Goal: Information Seeking & Learning: Learn about a topic

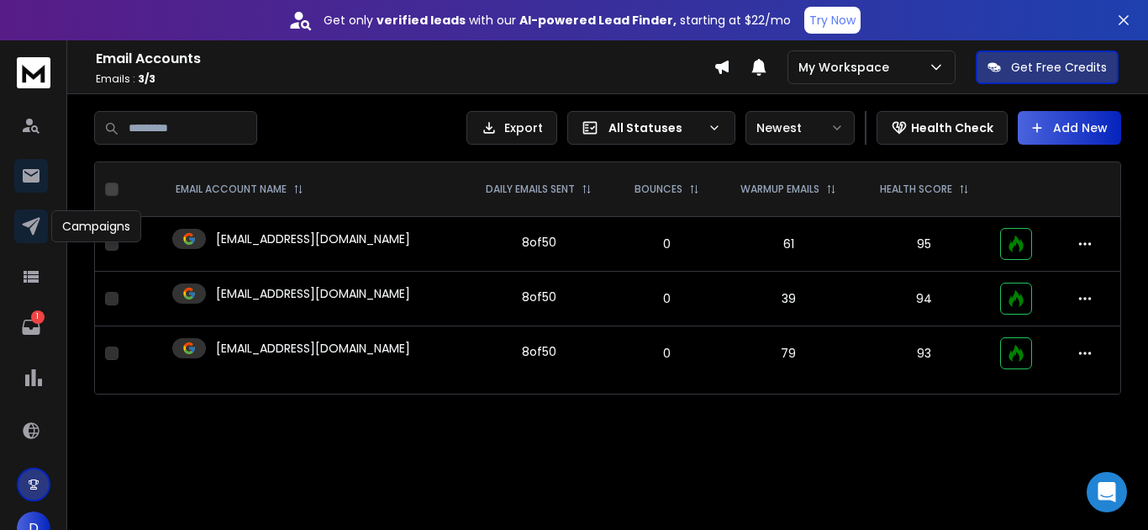
click at [34, 219] on icon at bounding box center [31, 226] width 18 height 18
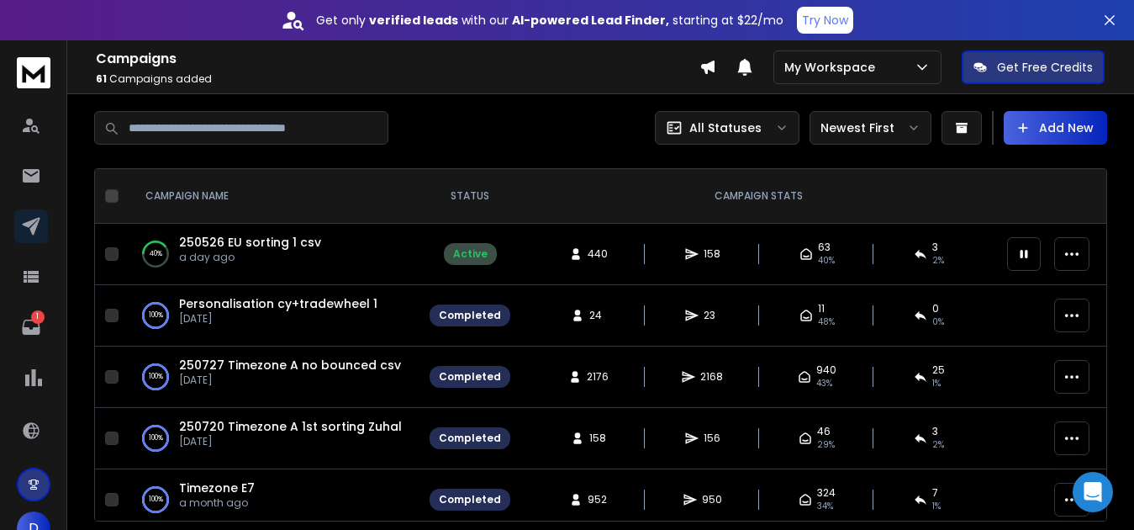
click at [1063, 248] on icon "button" at bounding box center [1071, 253] width 17 height 17
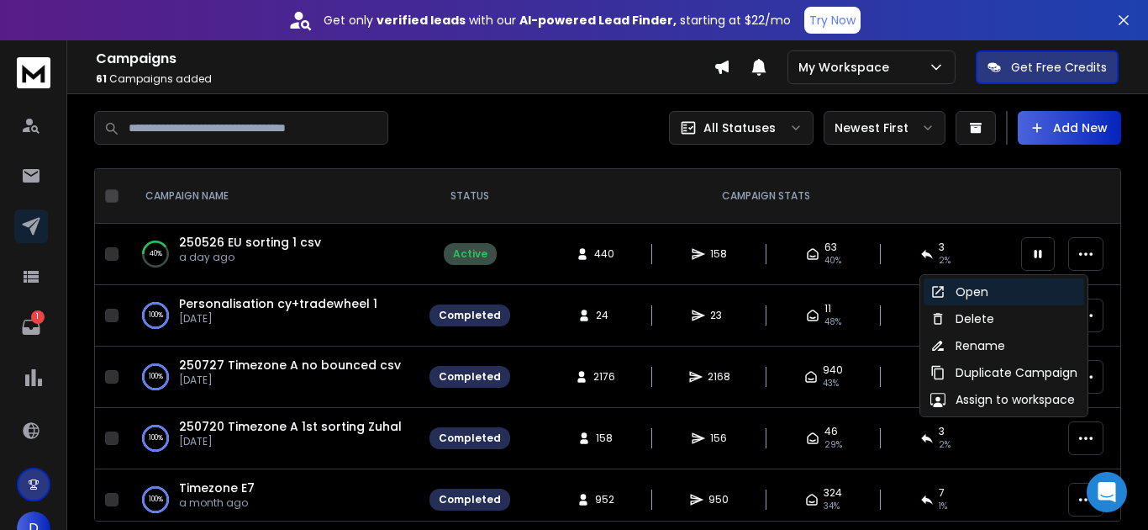
click at [964, 289] on div "Open" at bounding box center [960, 291] width 58 height 17
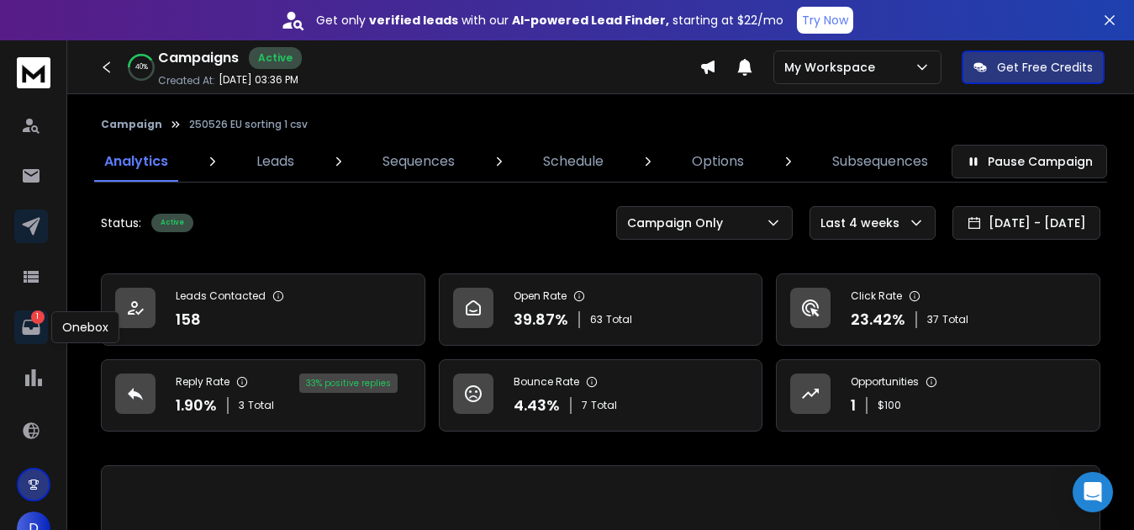
click at [27, 323] on icon at bounding box center [31, 327] width 20 height 20
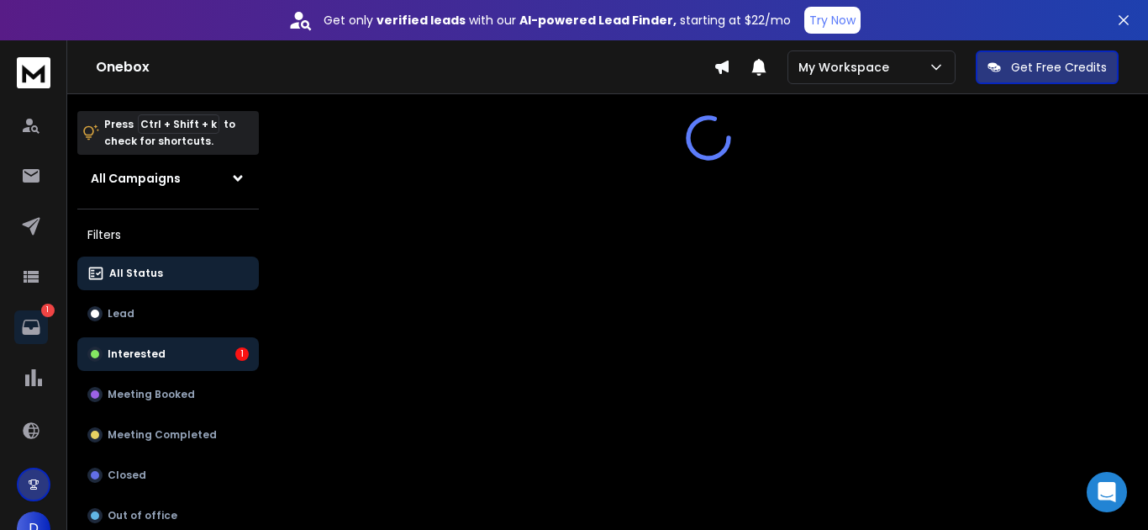
click at [159, 350] on p "Interested" at bounding box center [137, 353] width 58 height 13
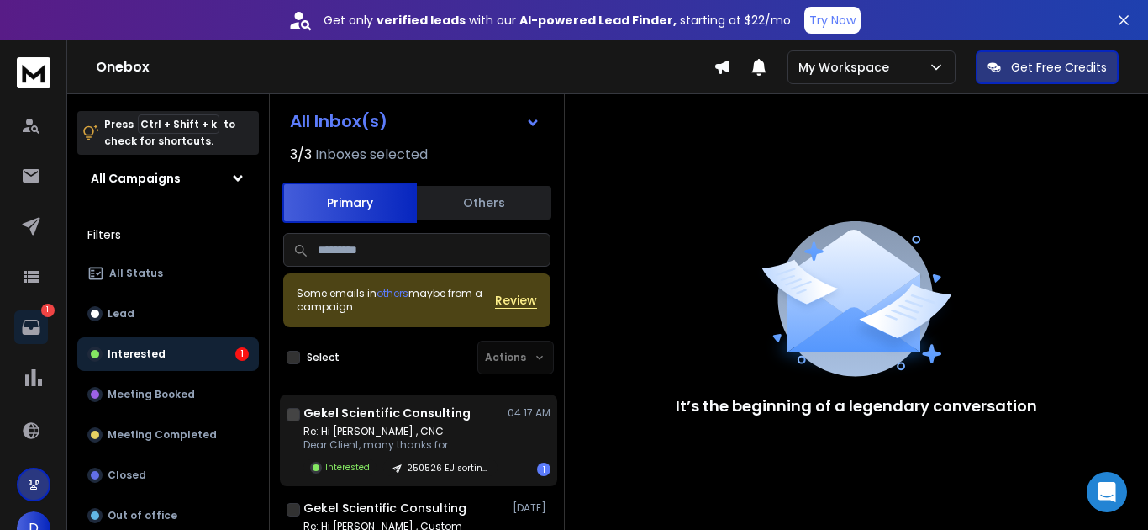
click at [443, 442] on p "Dear Client, many thanks for" at bounding box center [400, 444] width 194 height 13
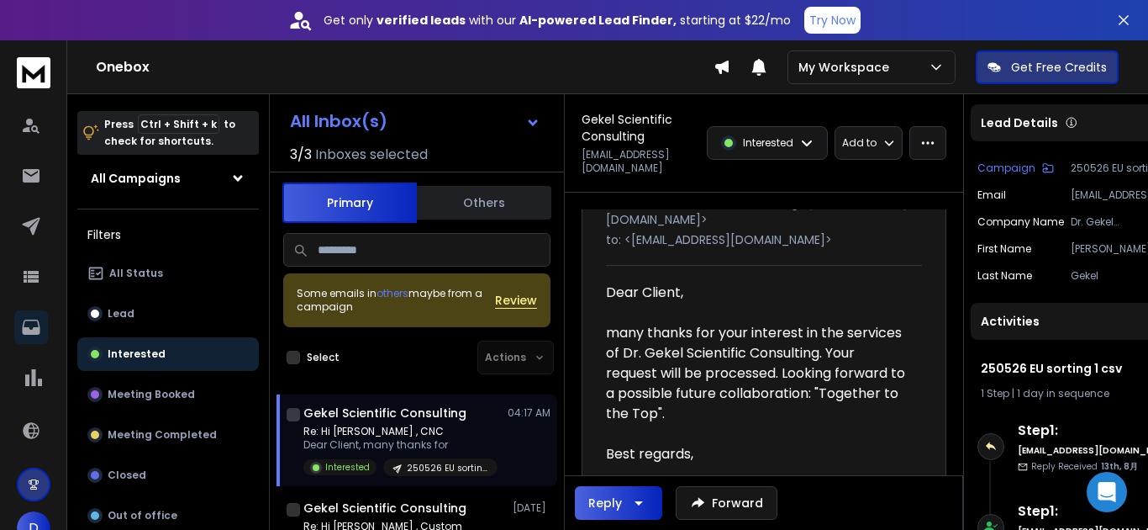
scroll to position [168, 0]
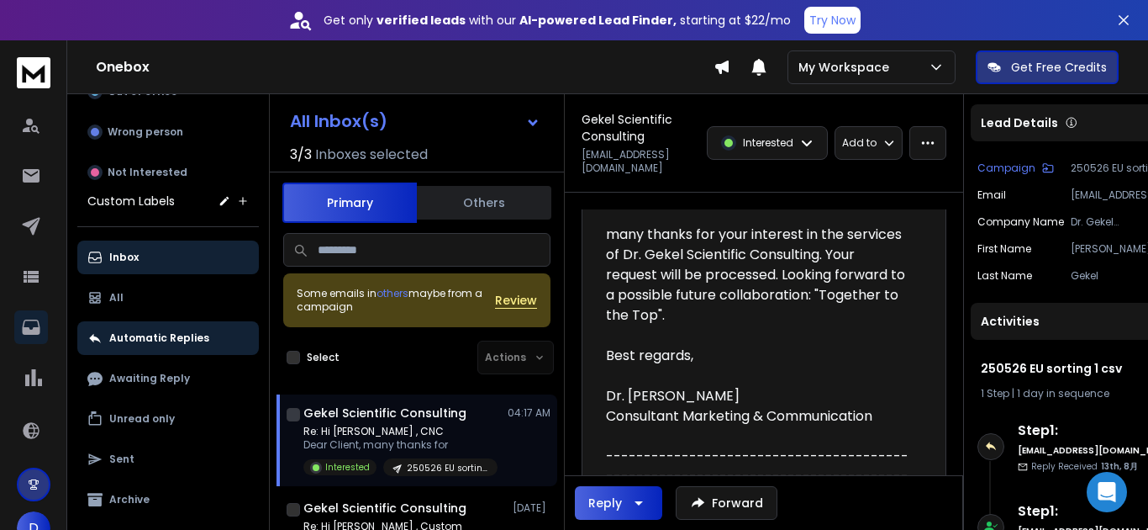
scroll to position [452, 0]
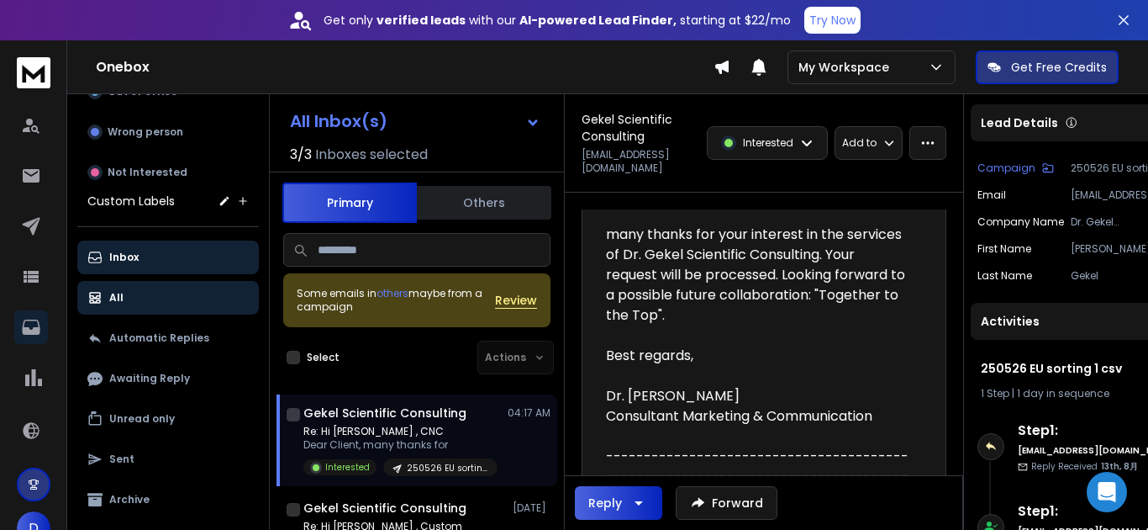
click at [125, 281] on button "All" at bounding box center [168, 298] width 182 height 34
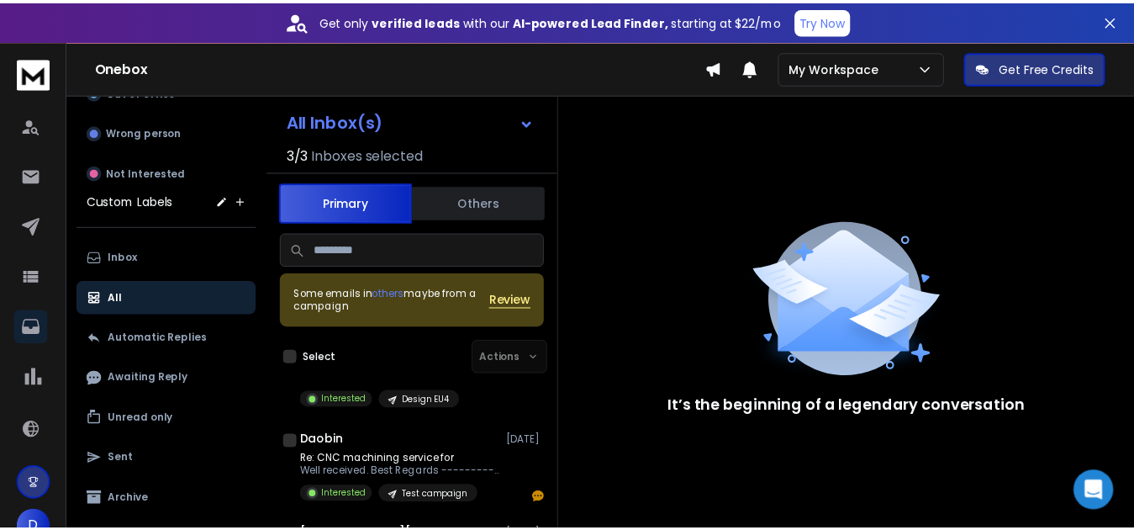
scroll to position [166, 0]
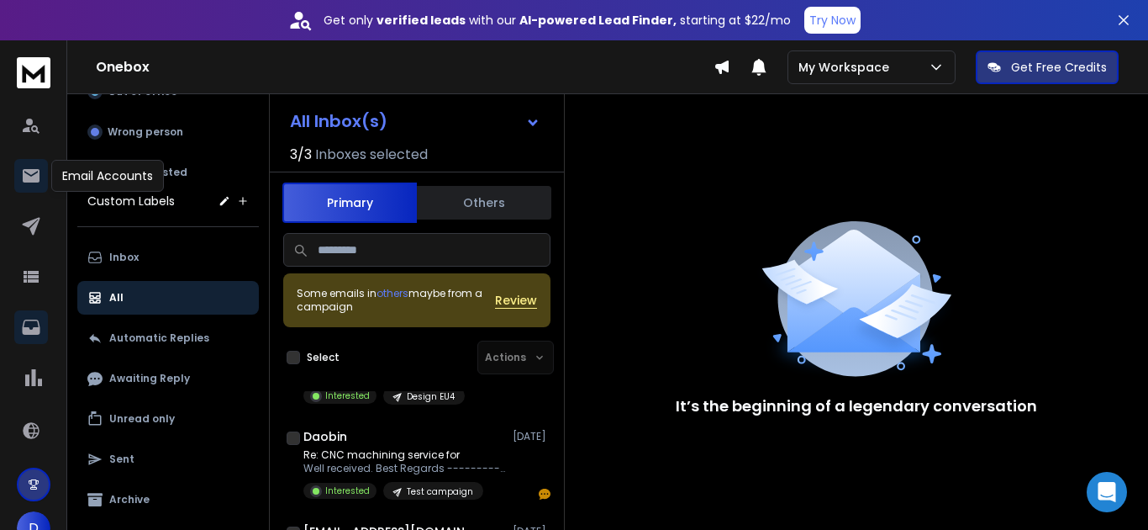
click at [37, 176] on icon at bounding box center [31, 175] width 17 height 13
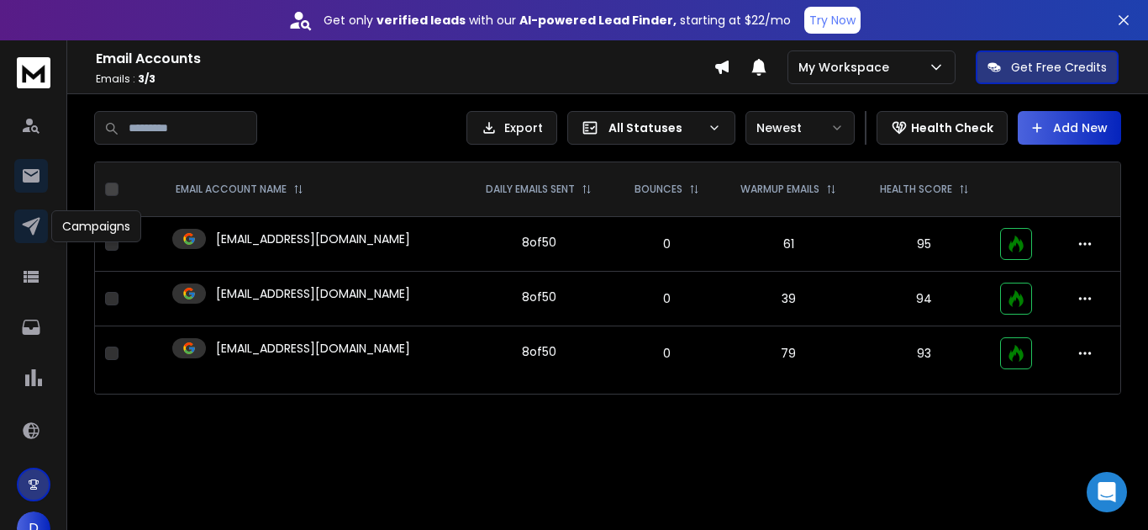
click at [36, 233] on icon at bounding box center [31, 226] width 20 height 20
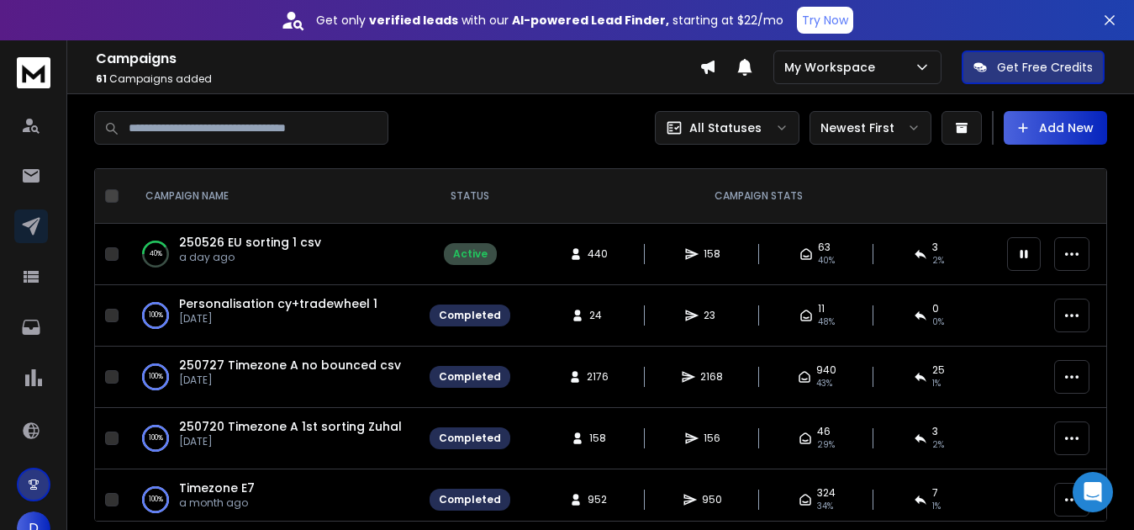
click at [1069, 258] on button "button" at bounding box center [1071, 254] width 35 height 34
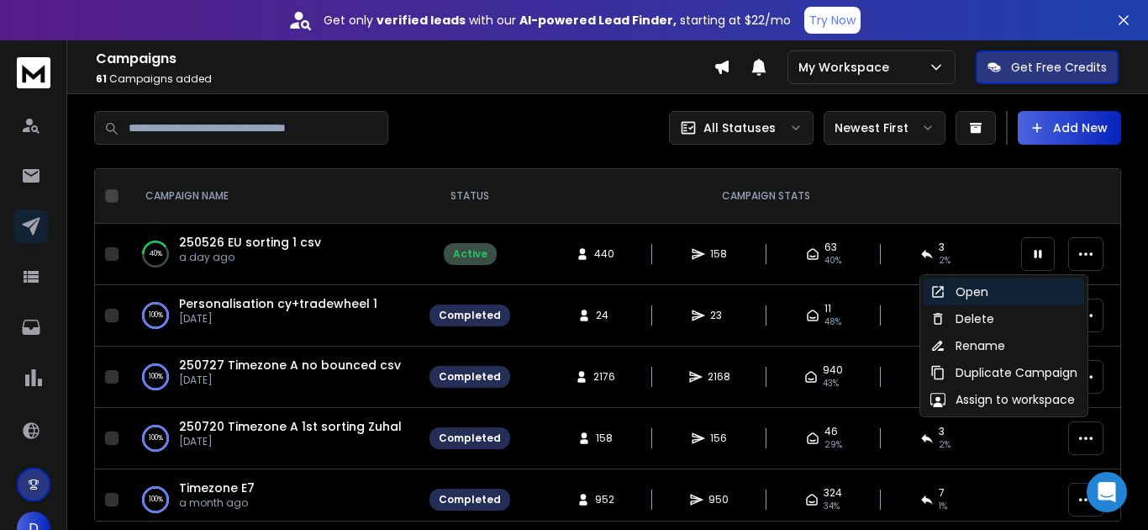
click at [968, 293] on div "Open" at bounding box center [960, 291] width 58 height 17
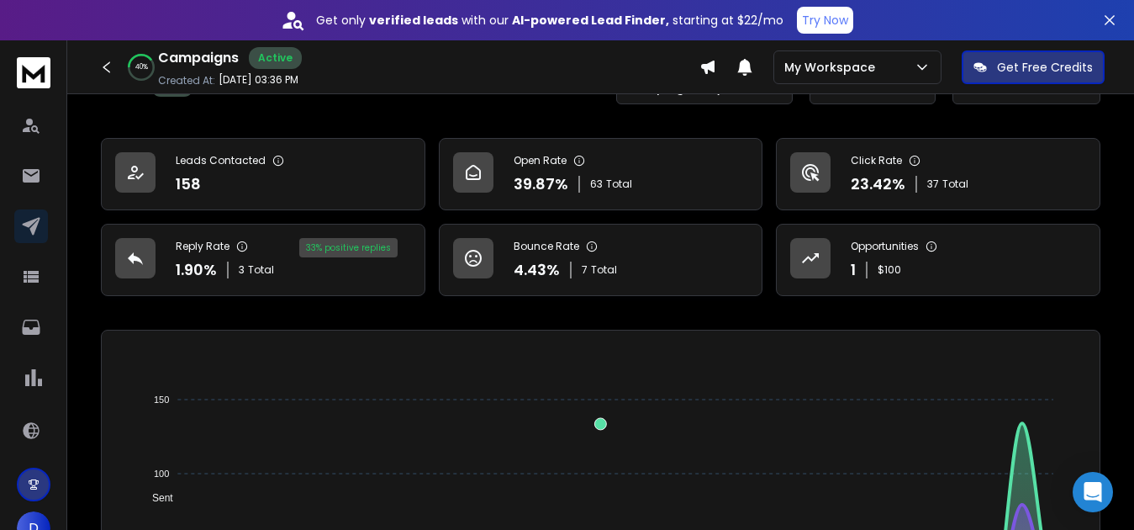
scroll to position [168, 0]
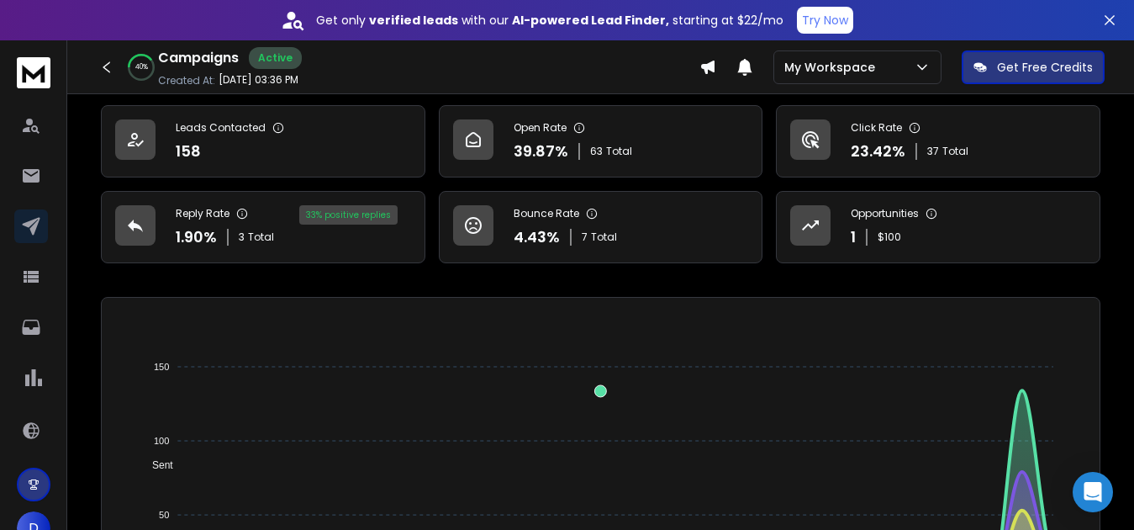
click at [159, 223] on link "Reply Rate 1.90 % 3 Total 33 % positive replies" at bounding box center [263, 227] width 324 height 72
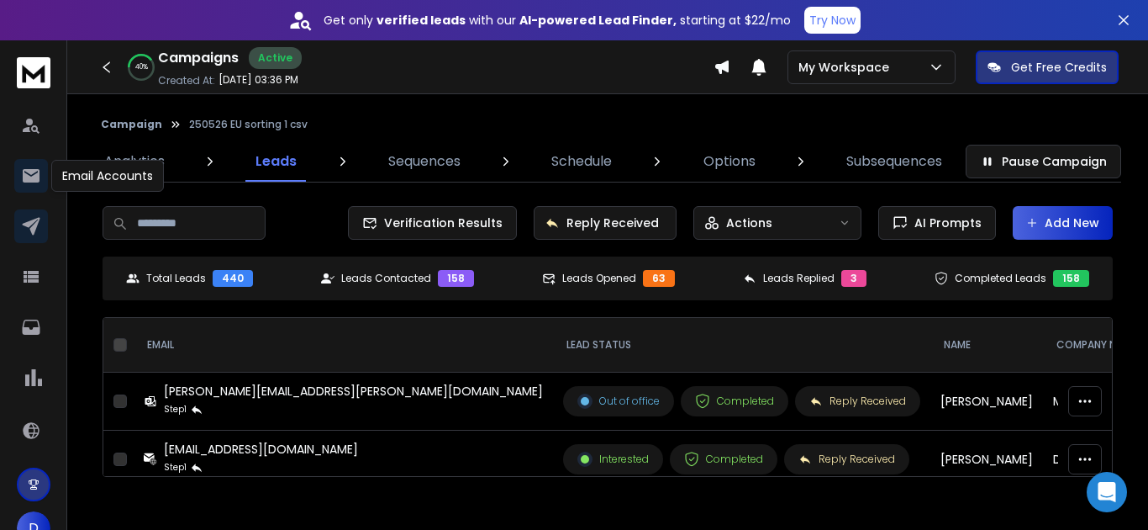
click at [41, 175] on link at bounding box center [31, 176] width 34 height 34
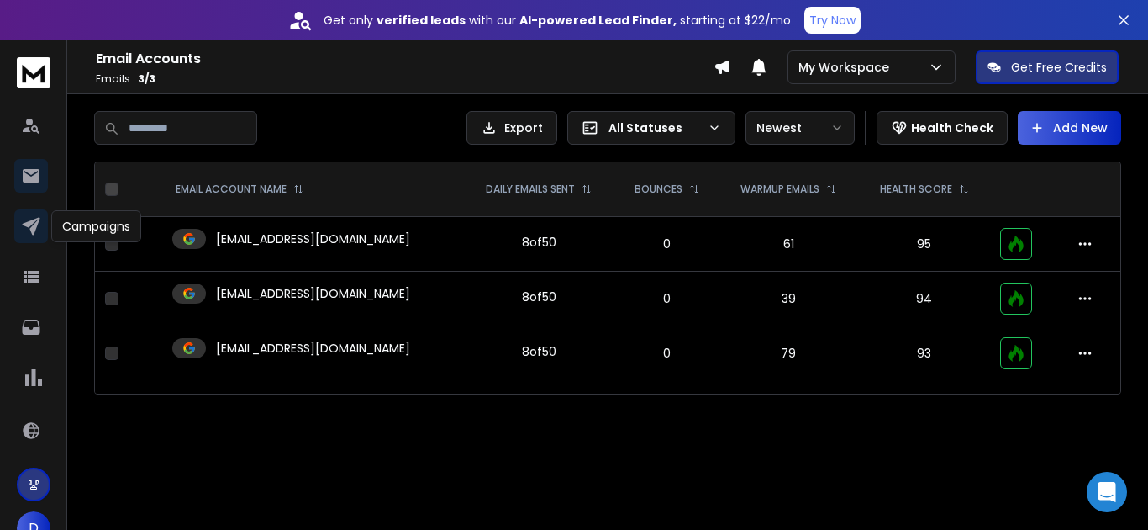
click at [32, 221] on icon at bounding box center [31, 226] width 18 height 18
